Goal: Task Accomplishment & Management: Use online tool/utility

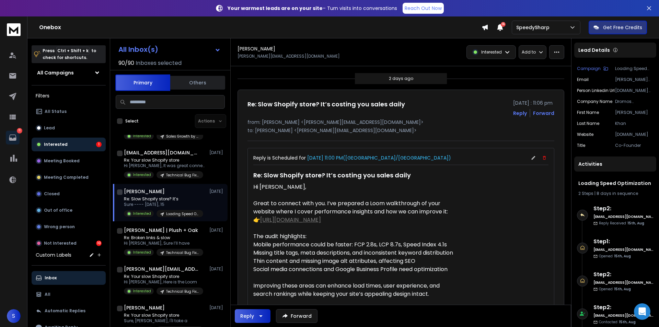
click at [75, 146] on button "Interested 1" at bounding box center [69, 145] width 74 height 14
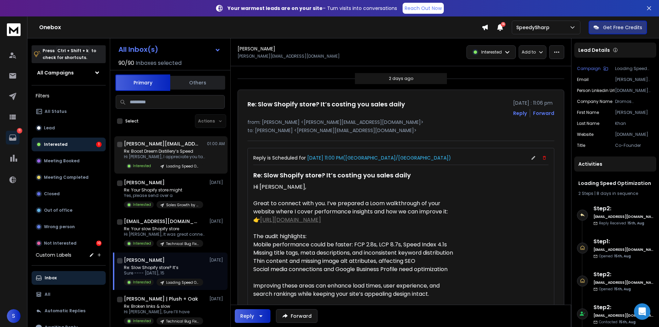
click at [164, 152] on p "Re: Boost Dreem Distillery’s Speed" at bounding box center [165, 151] width 82 height 5
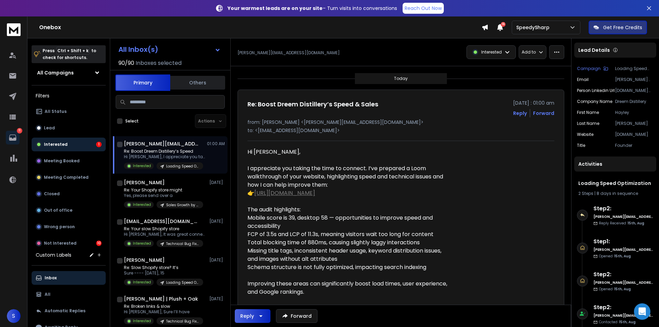
click at [77, 146] on button "Interested 1" at bounding box center [69, 145] width 74 height 14
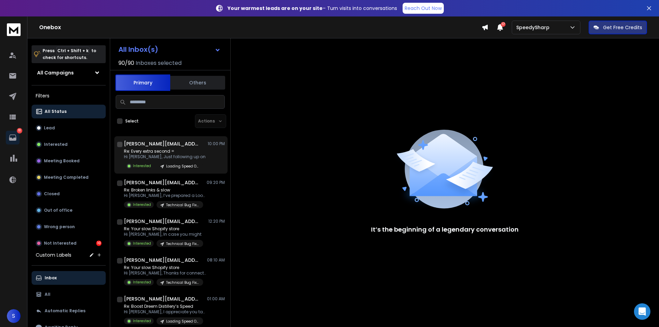
click at [183, 148] on div "julianne@fiagreen.com 10:00 PM Re: Every extra second = Hi Juliana, Just follow…" at bounding box center [174, 154] width 101 height 29
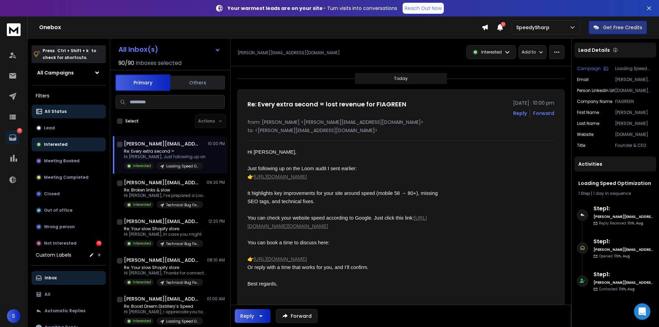
click at [64, 144] on p "Interested" at bounding box center [56, 144] width 24 height 5
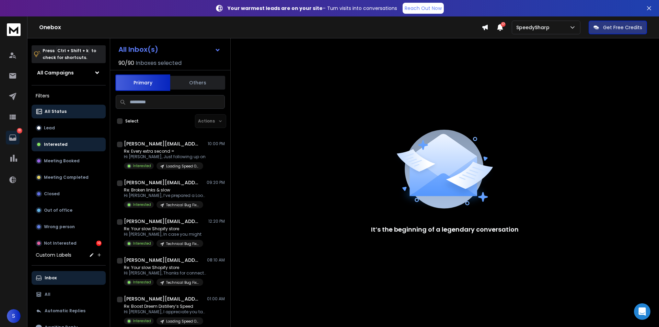
click at [50, 111] on p "All Status" at bounding box center [56, 111] width 22 height 5
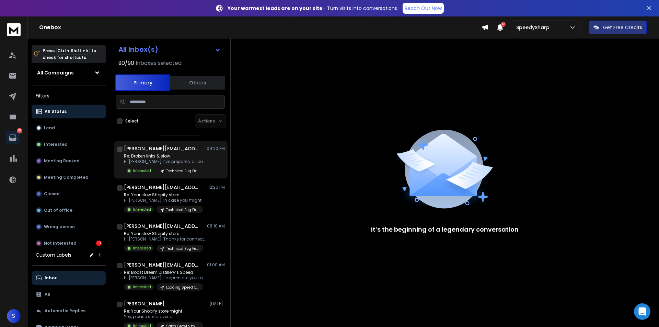
scroll to position [34, 0]
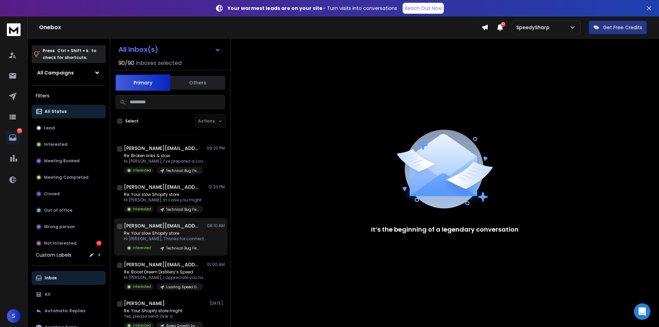
click at [165, 231] on p "Re: Your slow Shopify store" at bounding box center [165, 233] width 82 height 5
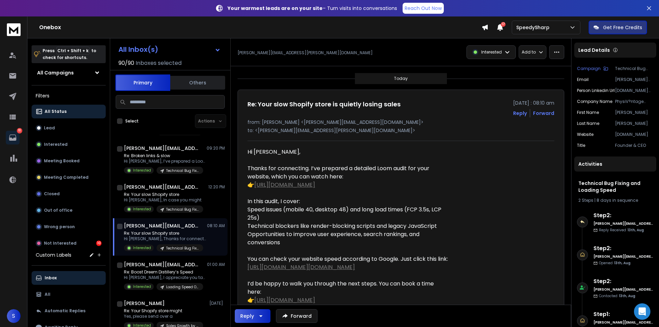
click at [625, 91] on p "www.linkedin.com/in/ericjhorst" at bounding box center [634, 90] width 38 height 5
click at [623, 137] on p "www.physivantage.com" at bounding box center [634, 134] width 38 height 5
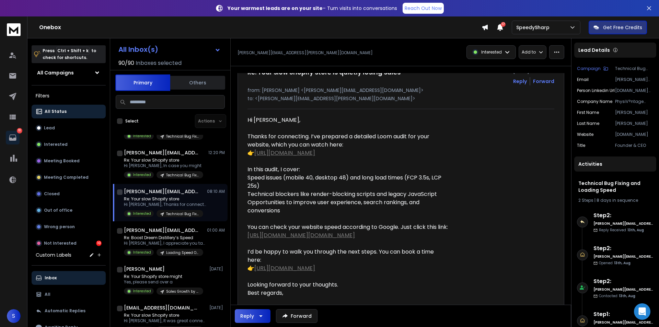
scroll to position [0, 0]
